Goal: Task Accomplishment & Management: Manage account settings

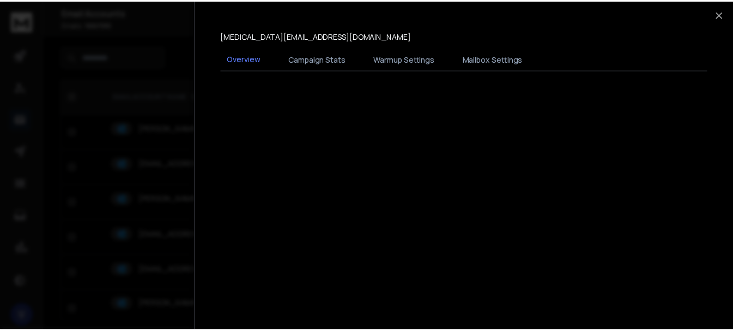
scroll to position [1589, 0]
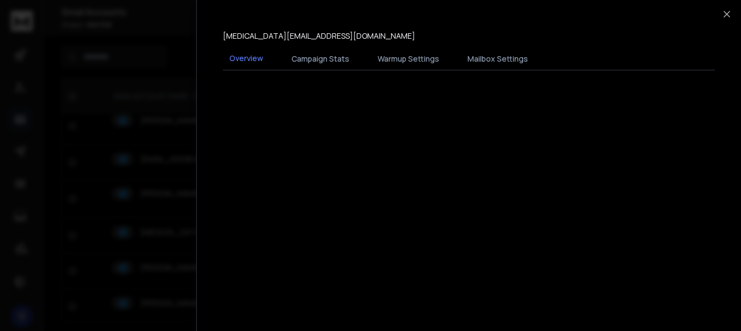
click at [483, 31] on div "[MEDICAL_DATA][EMAIL_ADDRESS][DOMAIN_NAME]" at bounding box center [469, 35] width 492 height 11
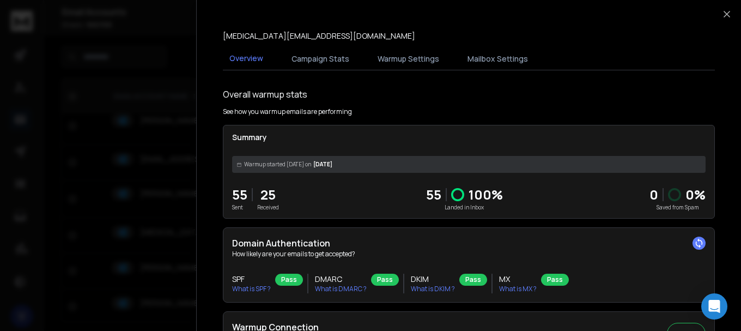
click at [167, 56] on div at bounding box center [370, 165] width 741 height 331
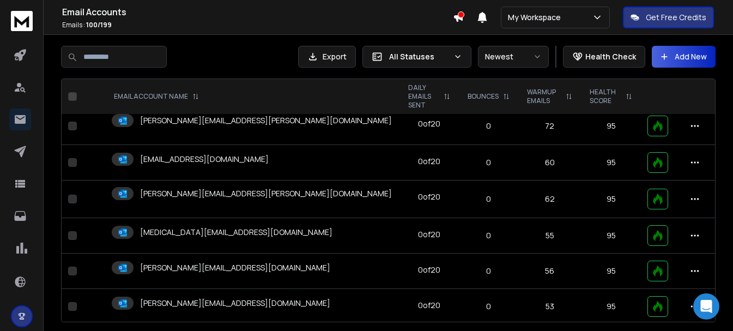
click at [235, 47] on div at bounding box center [176, 57] width 230 height 22
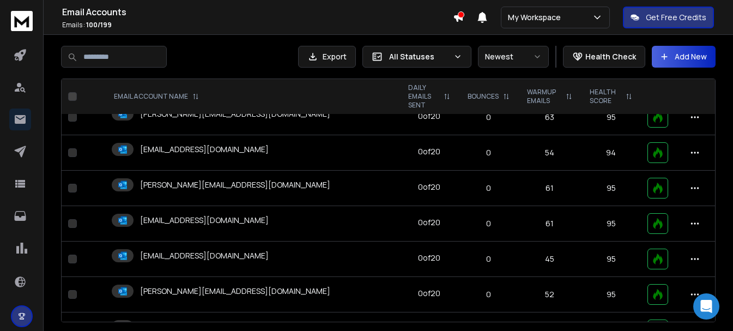
scroll to position [3359, 0]
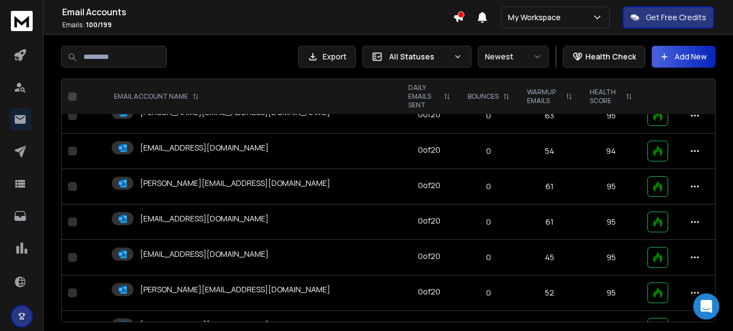
click at [444, 65] on div "All Statuses" at bounding box center [416, 57] width 109 height 22
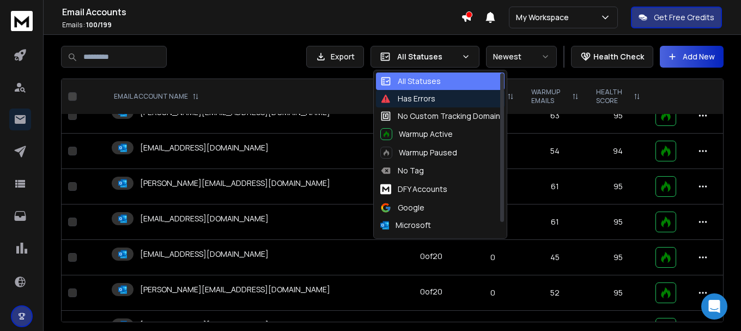
click at [438, 96] on div "Has Errors" at bounding box center [440, 98] width 129 height 17
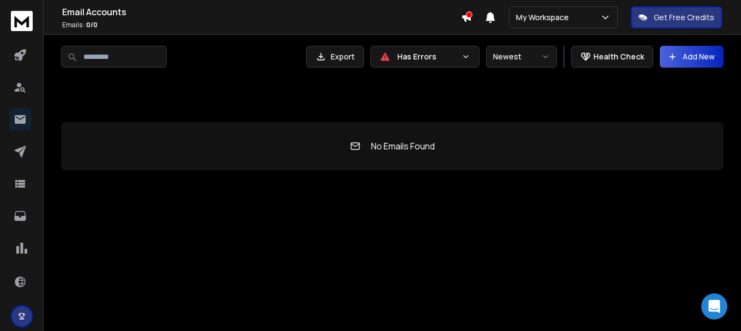
click at [369, 205] on div "Get only verified leads with our AI-powered Lead Finder, starting at $22/mo Try…" at bounding box center [370, 165] width 741 height 331
click at [402, 119] on div "No Emails Found" at bounding box center [392, 123] width 662 height 91
click at [411, 52] on p "Has Errors" at bounding box center [427, 56] width 60 height 11
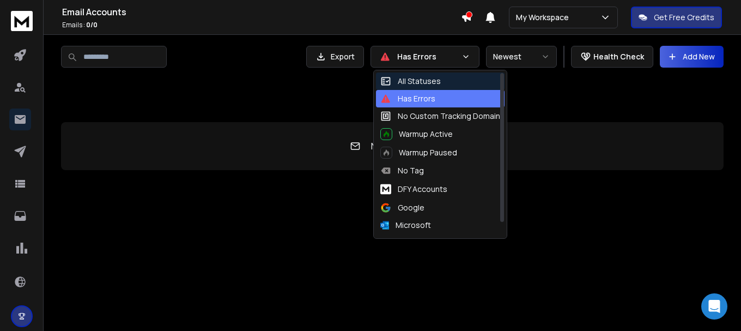
click at [406, 79] on div "All Statuses" at bounding box center [410, 81] width 60 height 11
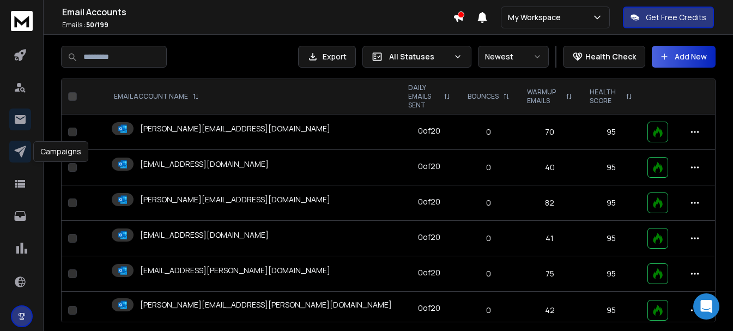
click at [26, 152] on icon at bounding box center [20, 151] width 13 height 13
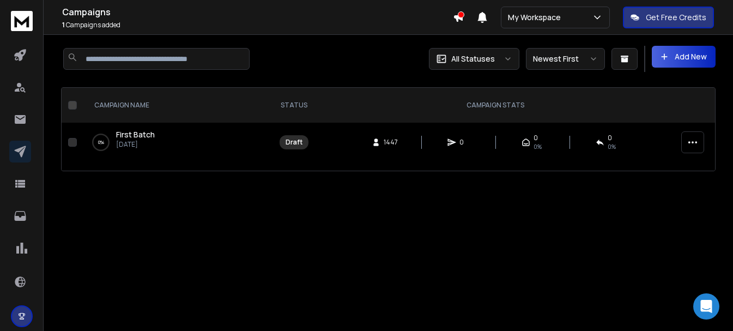
click at [374, 151] on td "1447 0 0 0% 0 0%" at bounding box center [495, 142] width 358 height 39
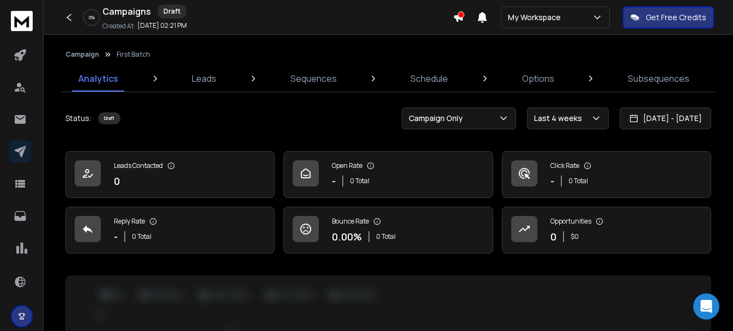
click at [544, 84] on p "Options" at bounding box center [538, 78] width 32 height 13
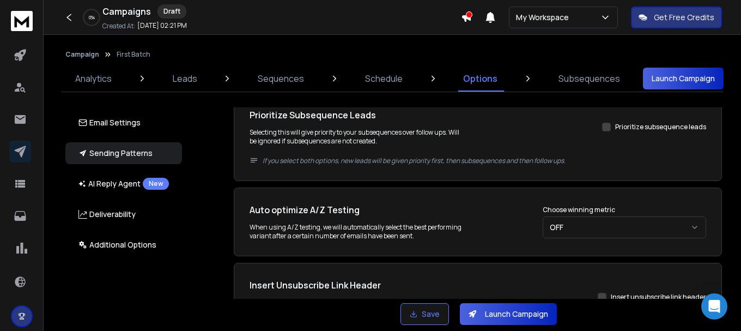
scroll to position [807, 0]
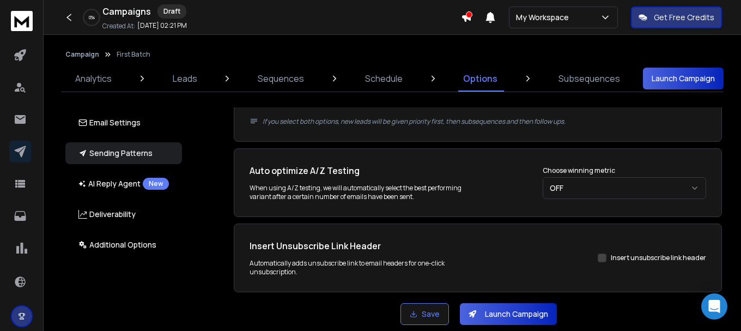
click at [622, 191] on button "OFF" at bounding box center [623, 188] width 163 height 22
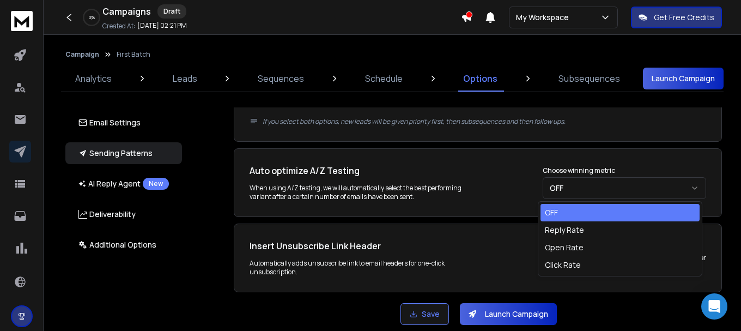
select select "**********"
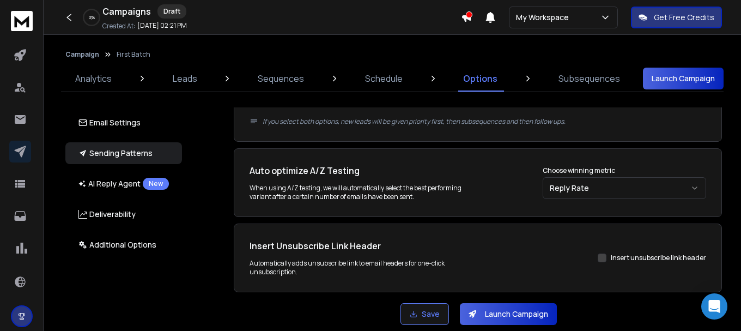
click at [608, 181] on button "Reply Rate" at bounding box center [623, 188] width 163 height 22
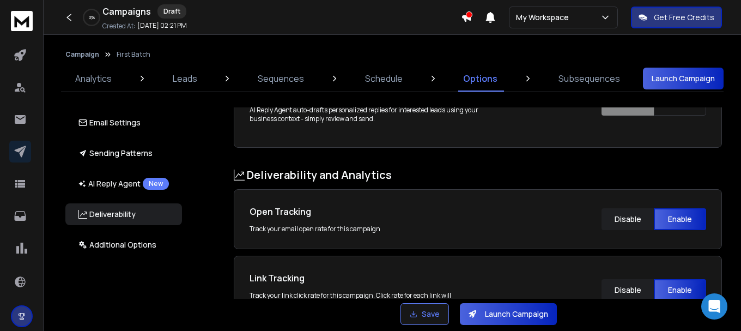
scroll to position [1188, 0]
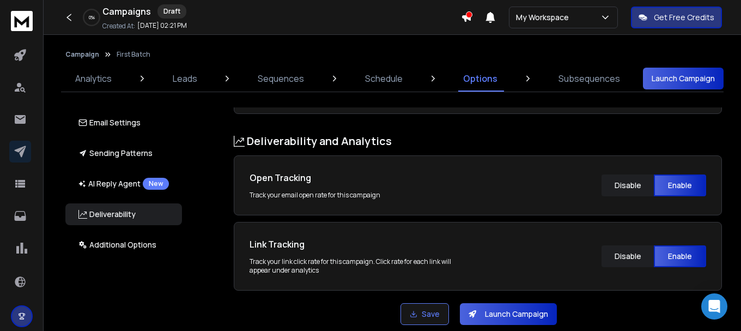
click at [389, 249] on h1 "Link Tracking" at bounding box center [357, 243] width 217 height 13
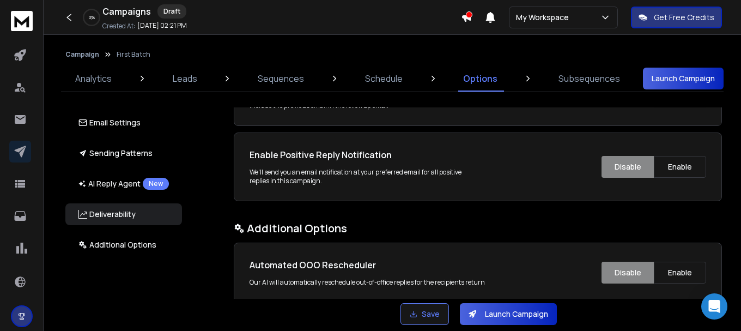
scroll to position [1836, 0]
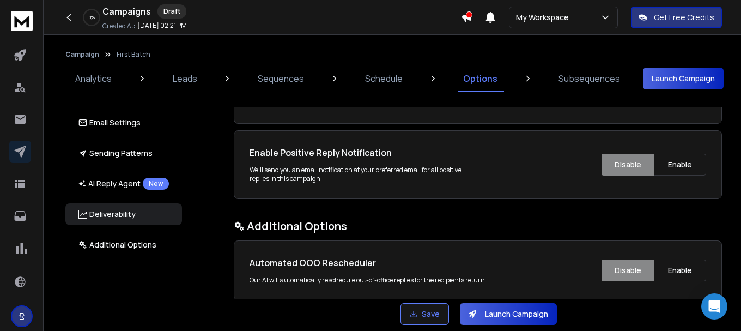
click at [664, 156] on button "Enable" at bounding box center [680, 165] width 52 height 22
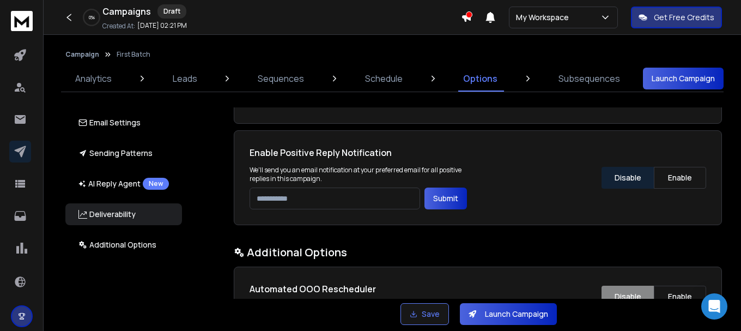
click at [626, 175] on button "Disable" at bounding box center [627, 178] width 52 height 22
click at [331, 203] on input "email" at bounding box center [334, 198] width 170 height 22
type input "**********"
click at [451, 190] on button "Submit" at bounding box center [445, 198] width 42 height 22
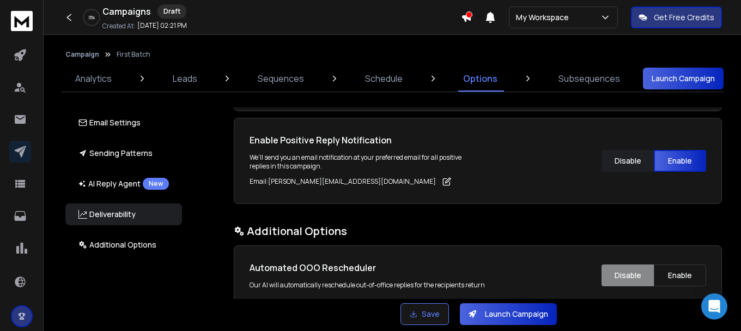
scroll to position [1844, 0]
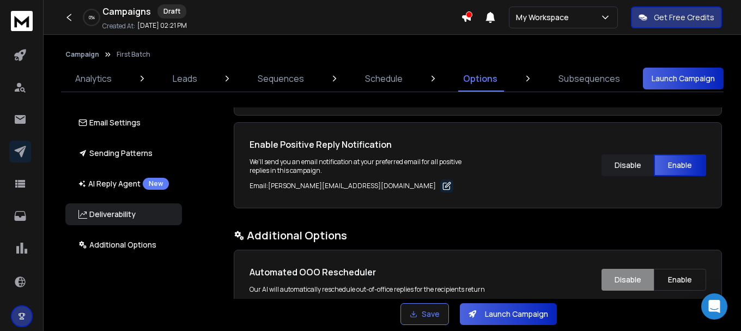
click at [443, 189] on icon at bounding box center [446, 186] width 7 height 7
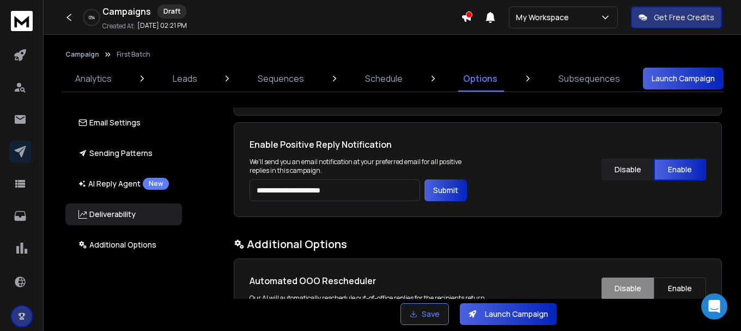
click at [440, 195] on button "Submit" at bounding box center [445, 190] width 42 height 22
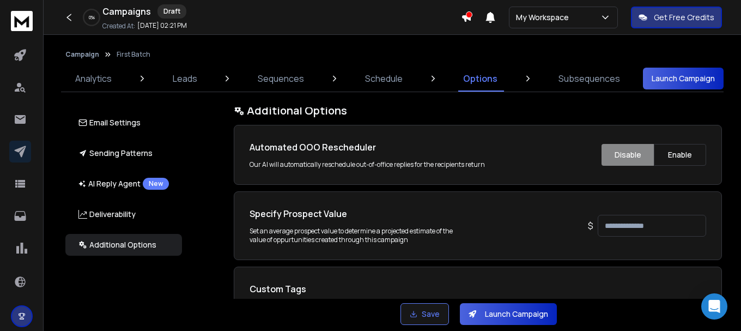
scroll to position [1963, 0]
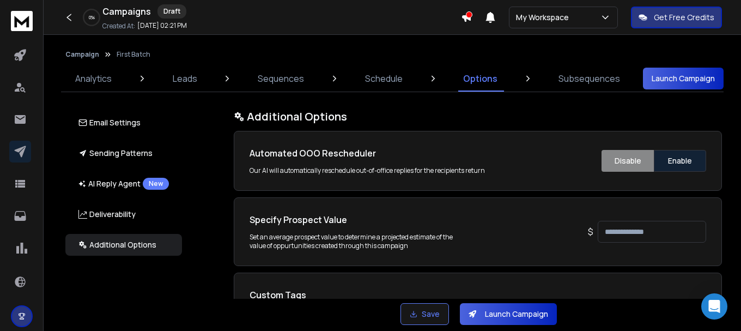
click at [672, 170] on button "Enable" at bounding box center [680, 161] width 52 height 22
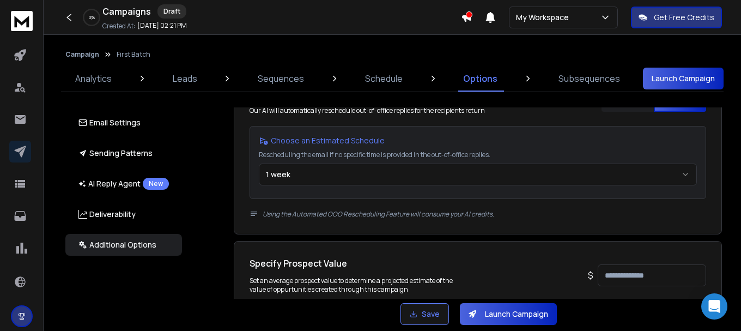
scroll to position [2026, 0]
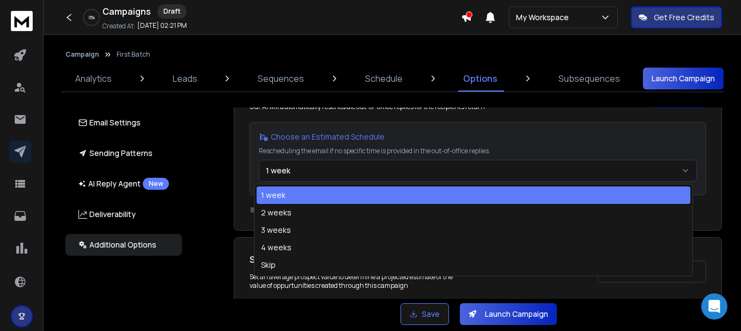
click at [559, 165] on button "1 week" at bounding box center [478, 171] width 438 height 22
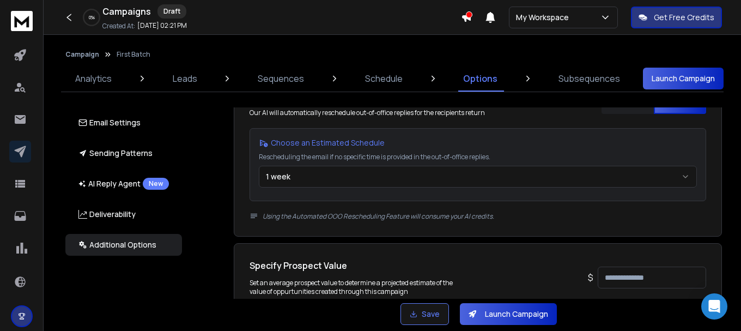
scroll to position [2010, 0]
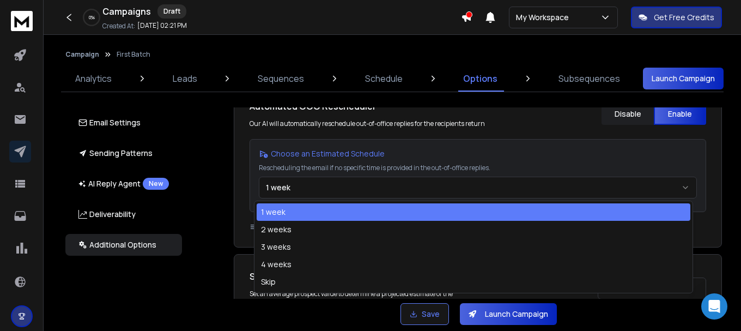
click at [647, 179] on button "1 week" at bounding box center [478, 187] width 438 height 22
click at [629, 114] on button "Disable" at bounding box center [627, 114] width 52 height 22
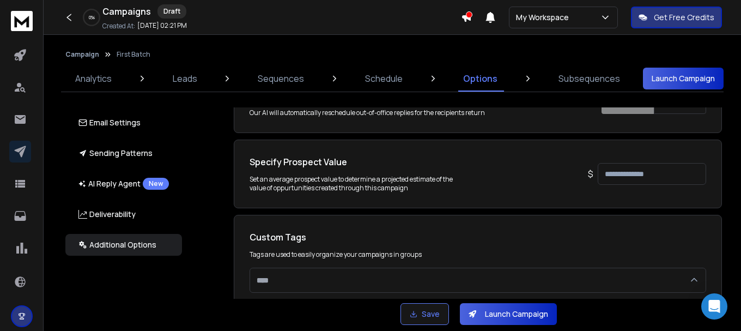
scroll to position [2022, 0]
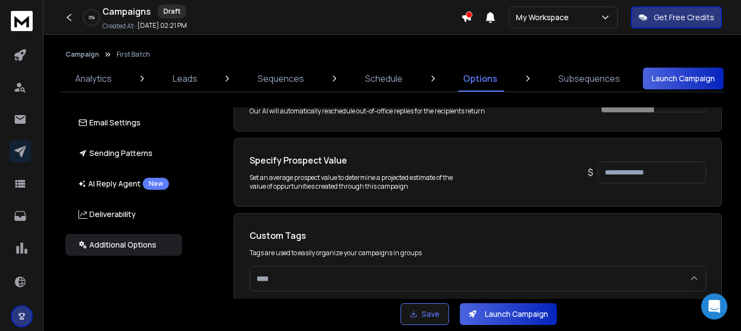
click at [608, 171] on input "***" at bounding box center [651, 172] width 109 height 22
type input "****"
click at [729, 193] on div "Email Accounts Accounts to Use Select one or more accounts to send emails from …" at bounding box center [484, 202] width 570 height 191
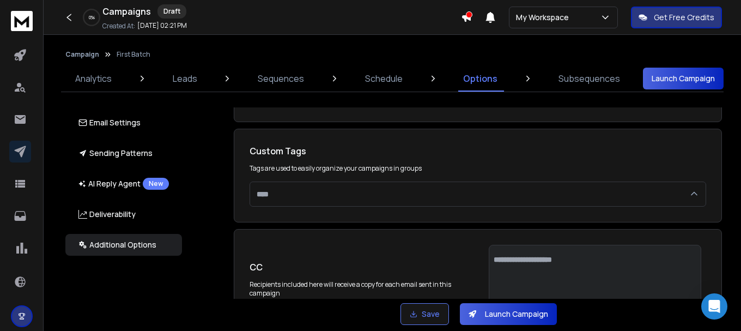
scroll to position [2111, 0]
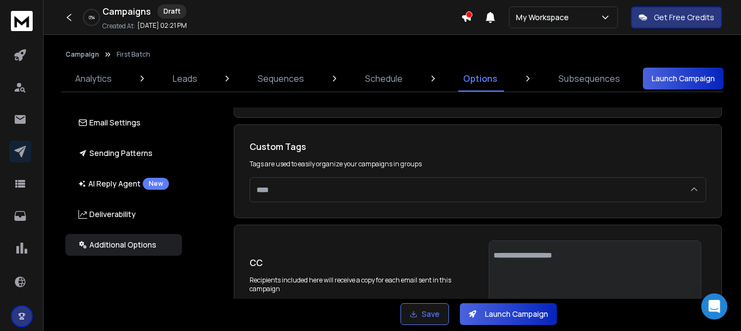
click at [663, 193] on div at bounding box center [477, 189] width 456 height 25
click at [729, 161] on div "Email Accounts Accounts to Use Select one or more accounts to send emails from …" at bounding box center [484, 202] width 570 height 191
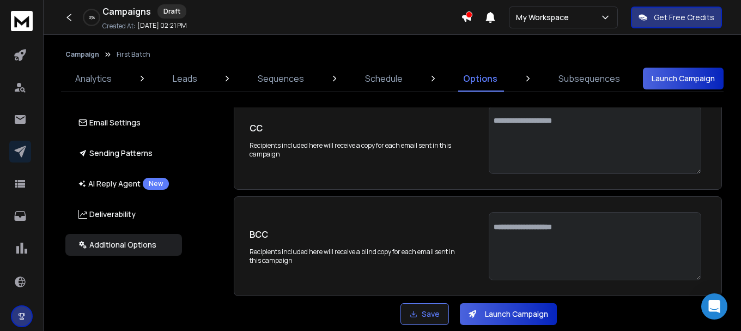
scroll to position [2249, 0]
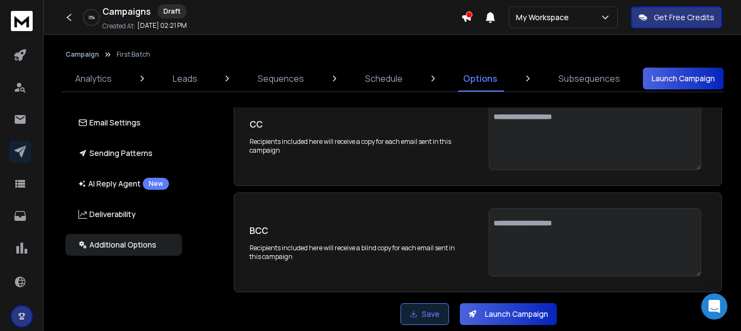
click at [430, 314] on button "Save" at bounding box center [424, 314] width 48 height 22
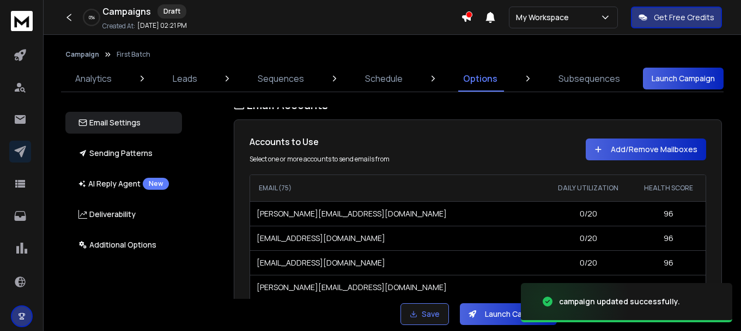
scroll to position [0, 0]
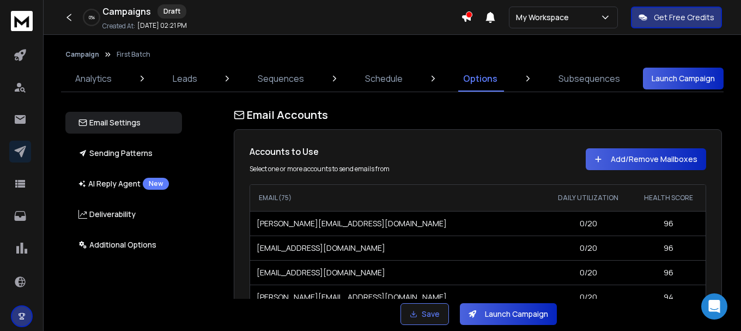
click at [386, 113] on h1 "Email Accounts" at bounding box center [478, 114] width 488 height 15
click at [427, 107] on div "Email Settings Sending Patterns AI Reply Agent New Deliverability Additional Op…" at bounding box center [392, 107] width 662 height 9
click at [451, 118] on h1 "Email Accounts" at bounding box center [478, 114] width 488 height 15
click at [463, 113] on h1 "Email Accounts" at bounding box center [478, 114] width 488 height 15
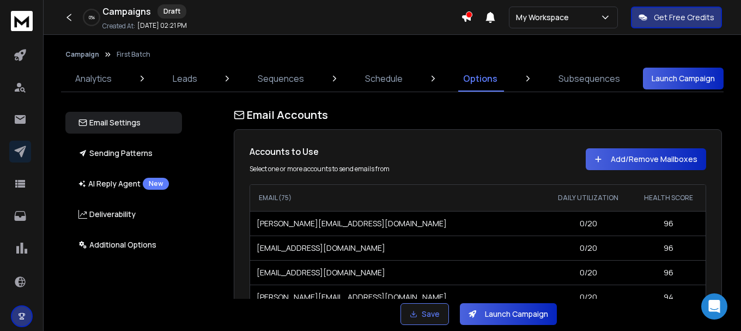
click at [466, 109] on h1 "Email Accounts" at bounding box center [478, 114] width 488 height 15
click at [504, 106] on div "Email Settings Sending Patterns AI Reply Agent New Deliverability Additional Op…" at bounding box center [392, 107] width 662 height 9
click at [465, 105] on div "Email Settings Sending Patterns AI Reply Agent New Deliverability Additional Op…" at bounding box center [392, 107] width 662 height 9
click at [469, 117] on h1 "Email Accounts" at bounding box center [478, 114] width 488 height 15
click at [442, 115] on h1 "Email Accounts" at bounding box center [478, 114] width 488 height 15
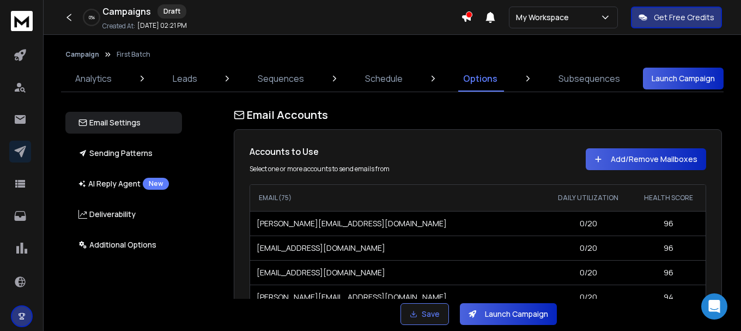
click at [433, 115] on h1 "Email Accounts" at bounding box center [478, 114] width 488 height 15
click at [291, 35] on div "Campaign First Batch Analytics Leads Sequences Schedule Options Subsequences La…" at bounding box center [392, 79] width 697 height 88
